Goal: Task Accomplishment & Management: Use online tool/utility

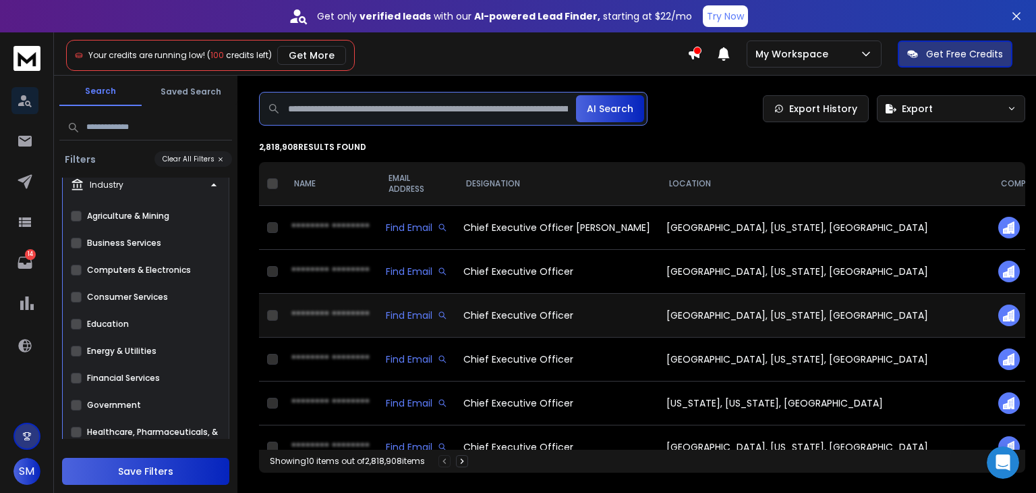
scroll to position [107, 0]
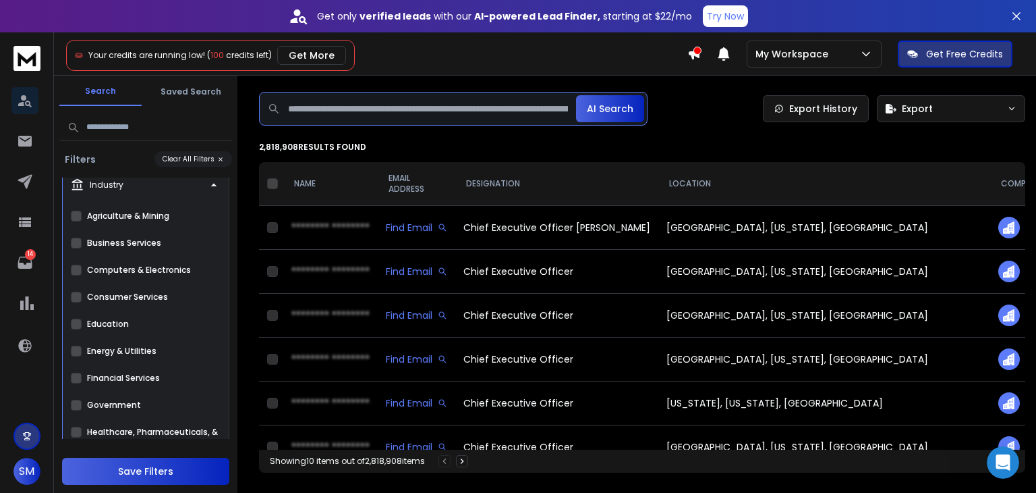
click at [76, 322] on button "Education" at bounding box center [76, 323] width 11 height 11
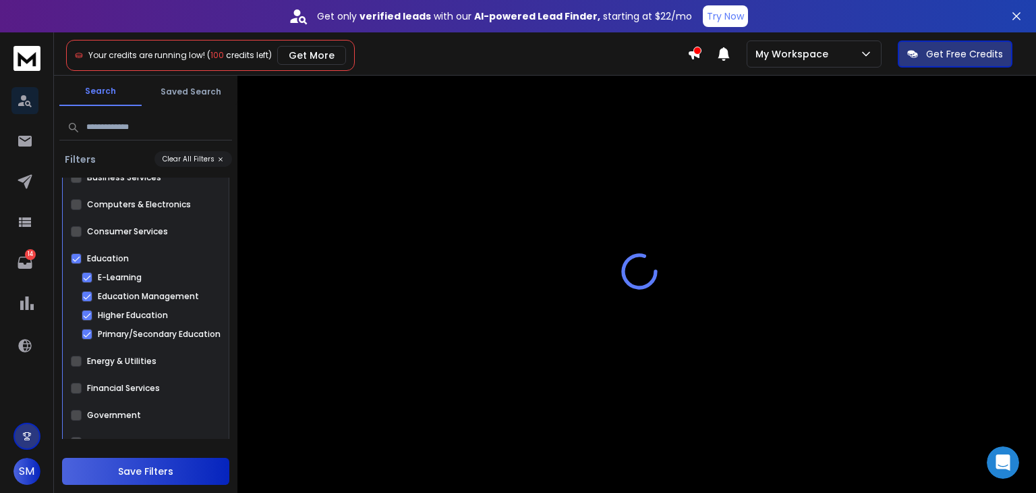
scroll to position [202, 0]
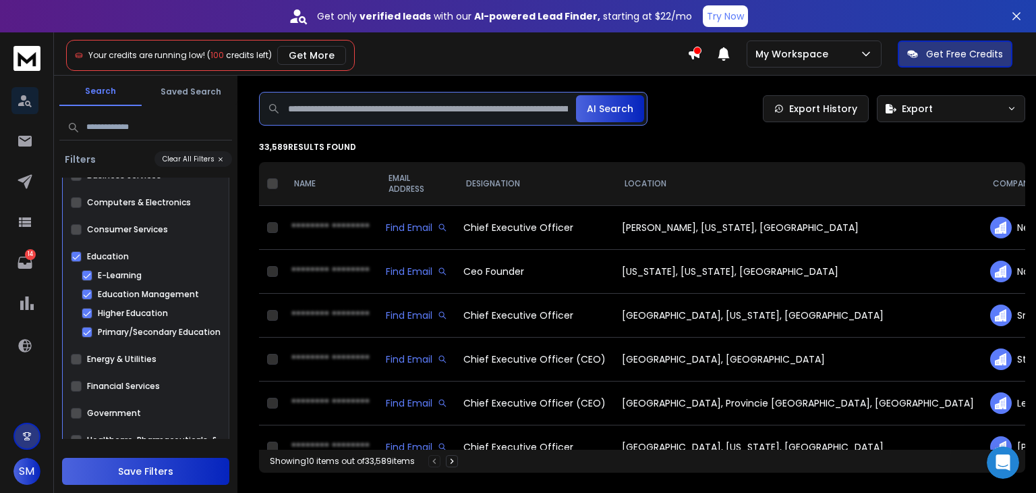
click at [75, 255] on button "Education" at bounding box center [76, 256] width 11 height 11
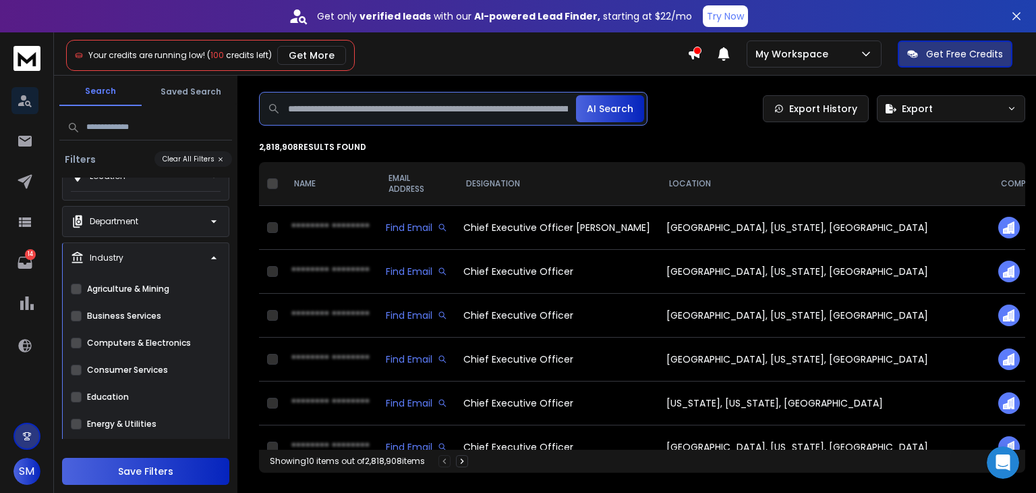
scroll to position [67, 0]
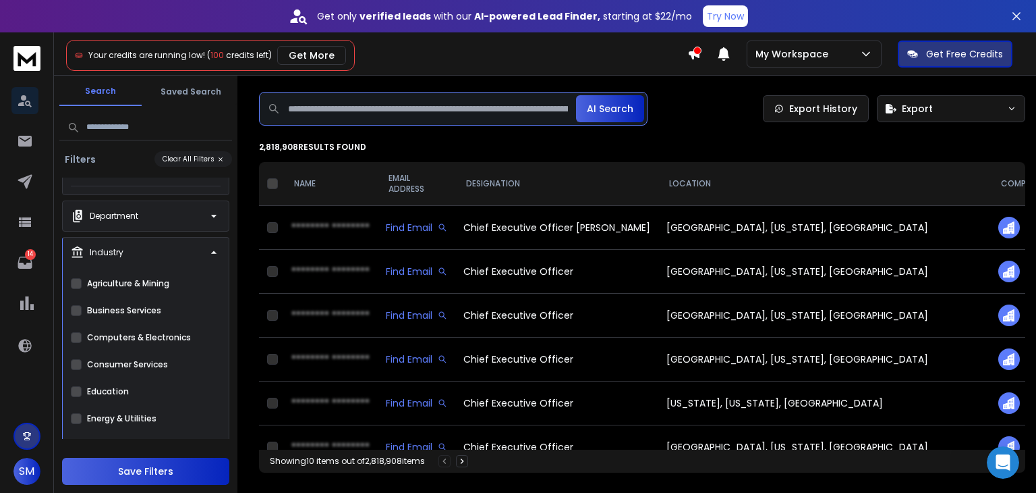
click at [73, 306] on Services "Business Services" at bounding box center [76, 310] width 11 height 11
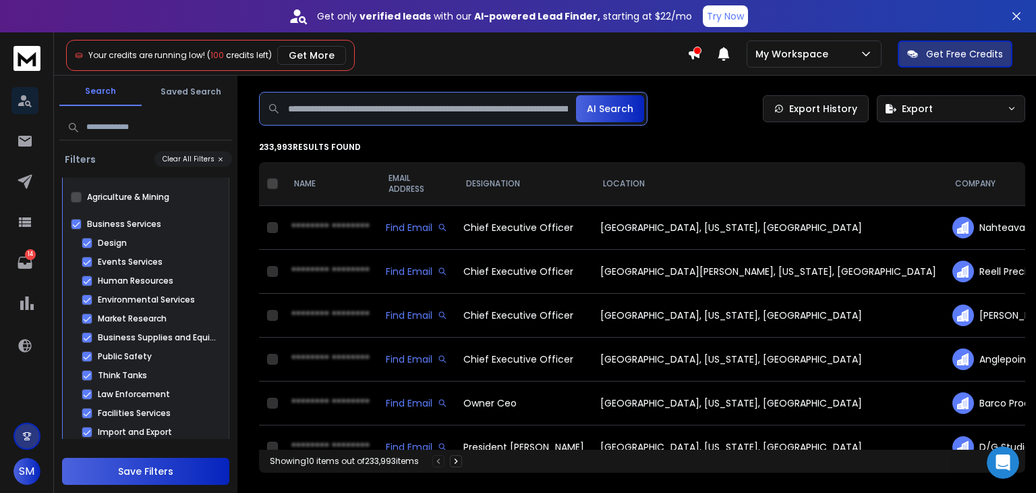
scroll to position [135, 0]
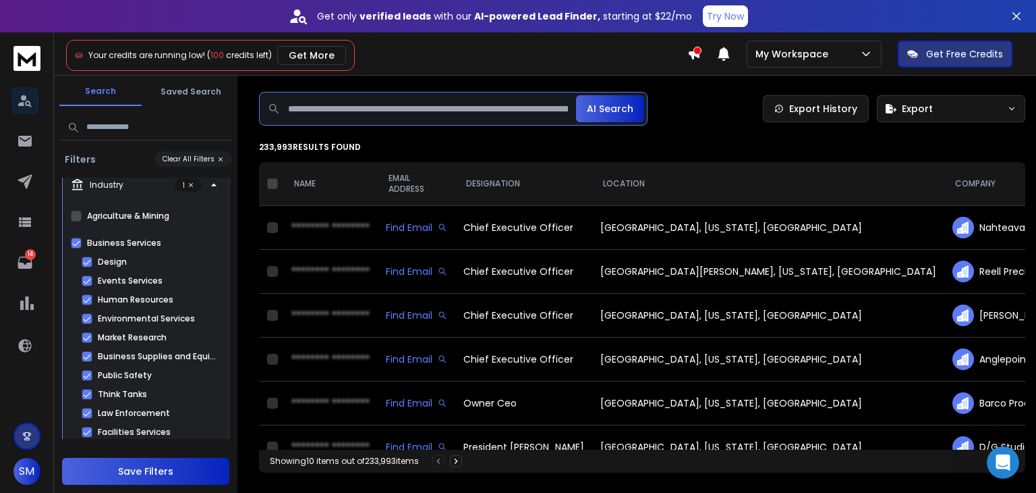
click at [77, 234] on div "Business Services Design Events Services Human Resources Environmental Services…" at bounding box center [146, 497] width 150 height 537
click at [73, 241] on Services "Business Services" at bounding box center [76, 242] width 11 height 11
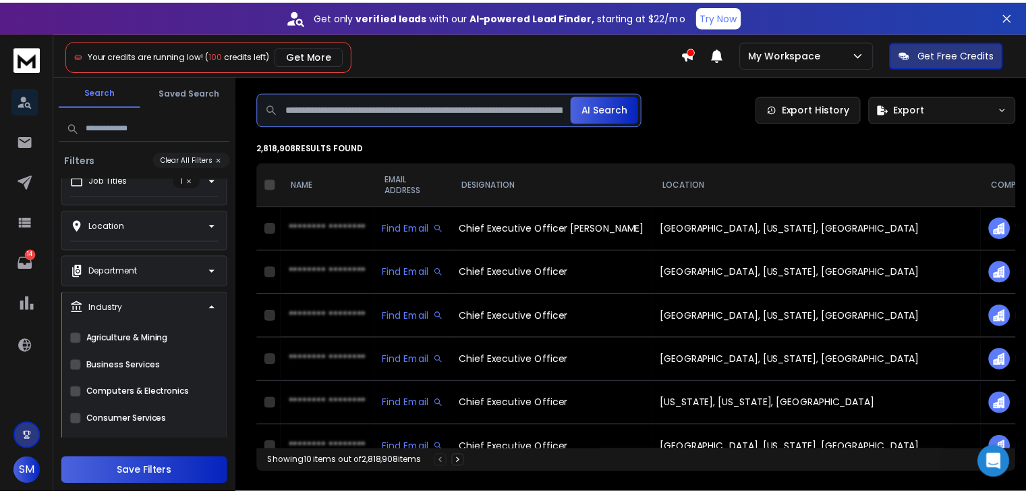
scroll to position [0, 0]
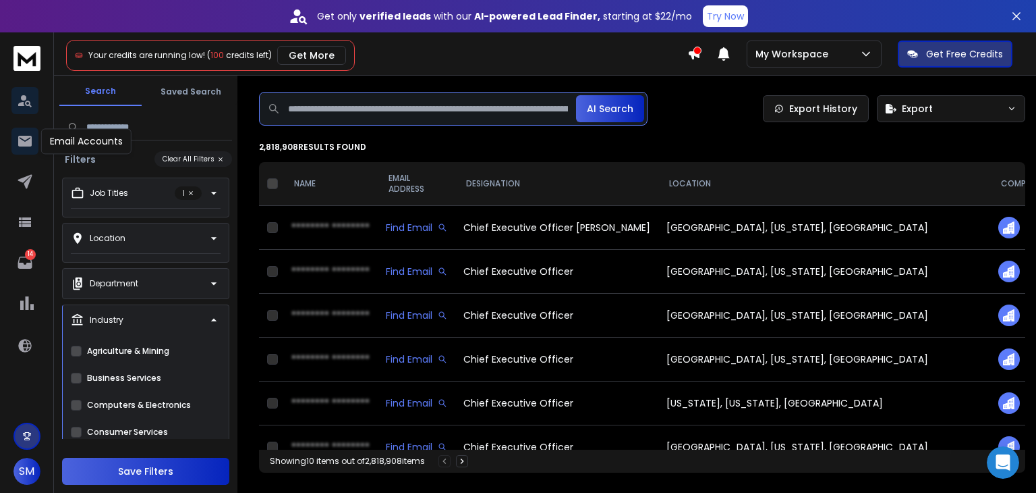
click at [29, 137] on icon at bounding box center [24, 141] width 13 height 11
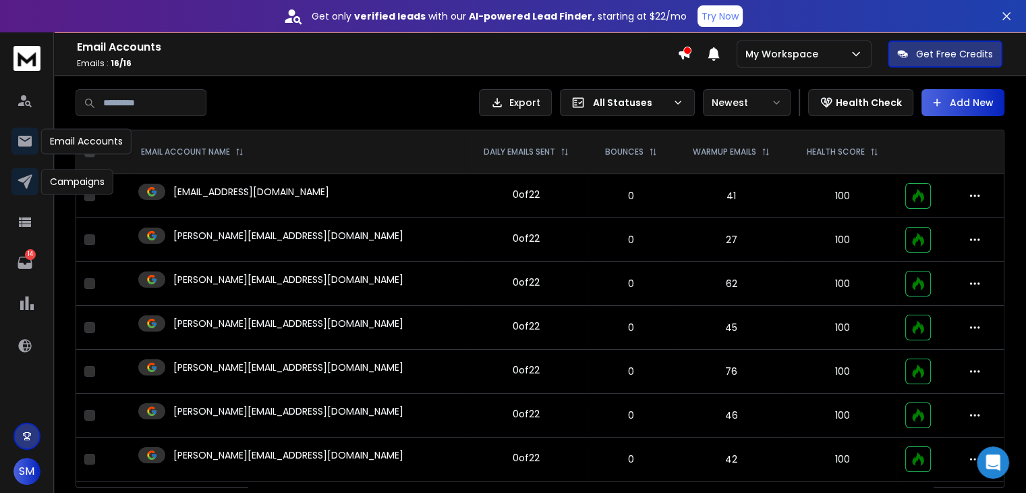
click at [22, 179] on icon at bounding box center [25, 181] width 14 height 14
